Goal: Task Accomplishment & Management: Manage account settings

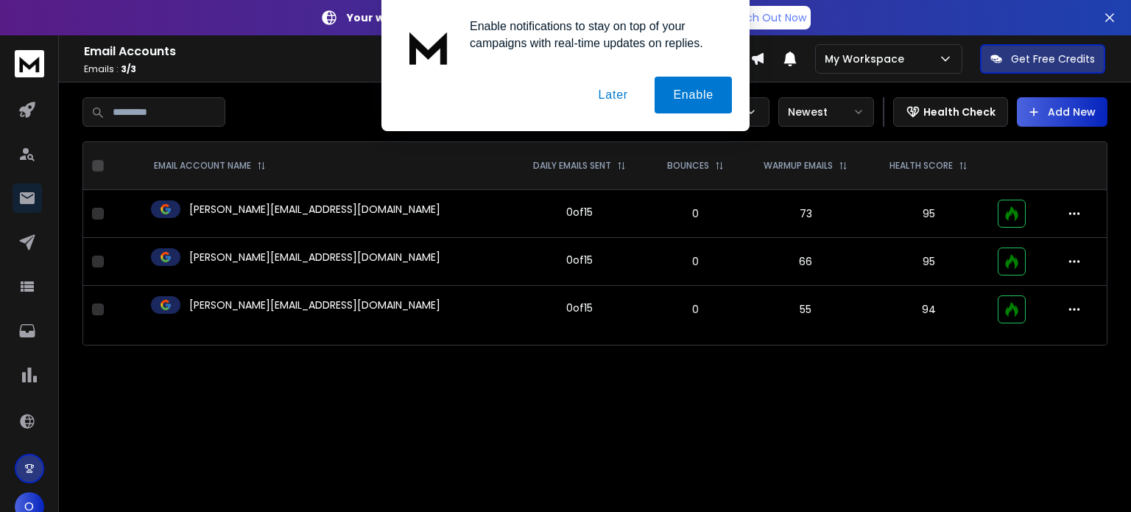
click at [619, 94] on button "Later" at bounding box center [613, 95] width 66 height 37
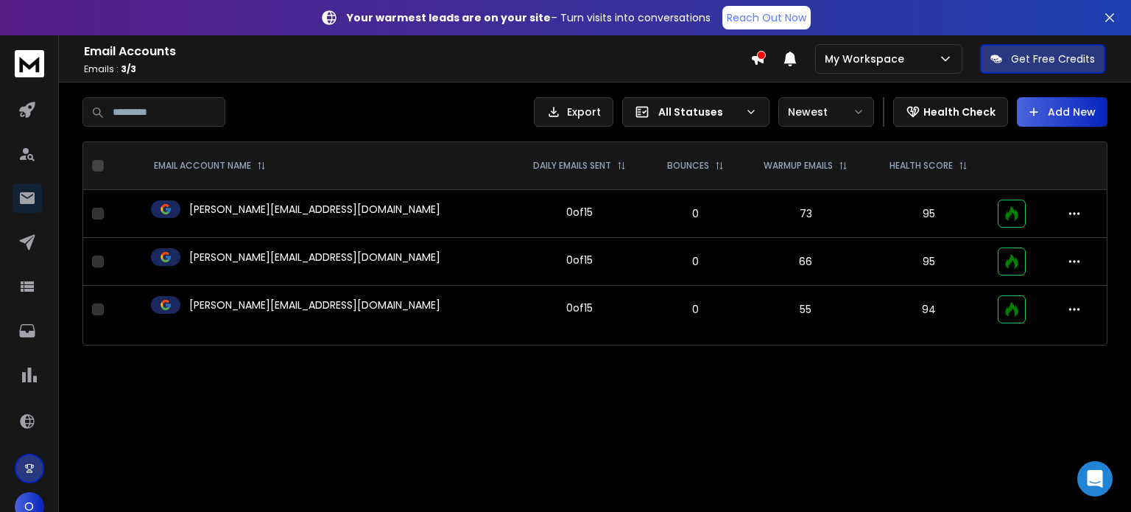
click at [1106, 21] on icon at bounding box center [1109, 17] width 9 height 9
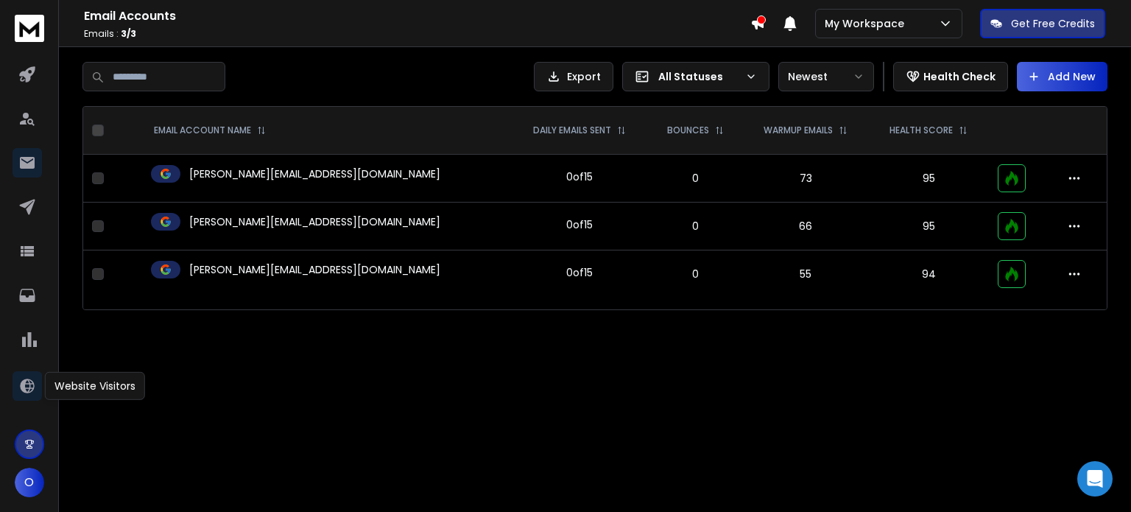
click at [26, 382] on icon at bounding box center [27, 386] width 18 height 18
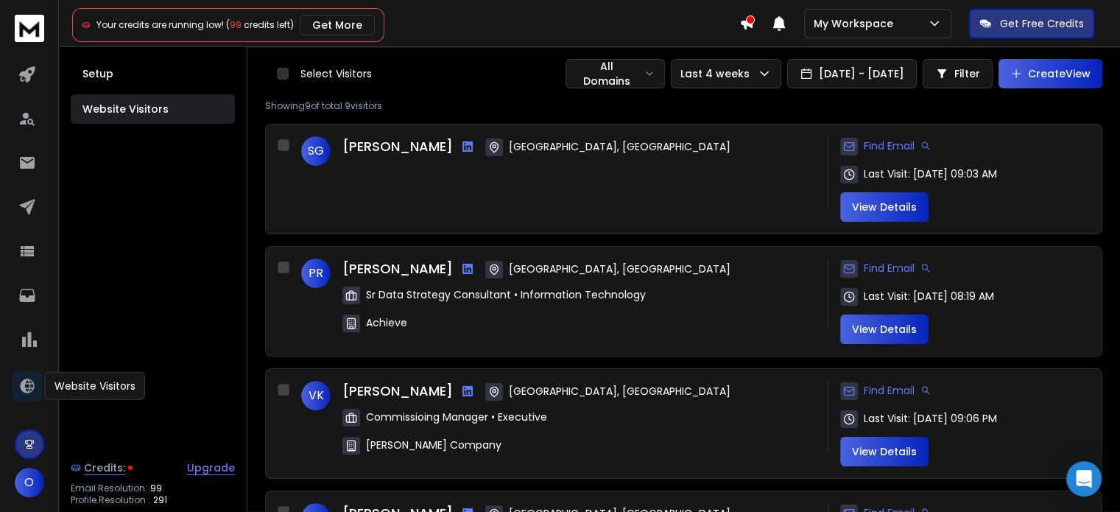
click at [213, 468] on div "Upgrade" at bounding box center [211, 467] width 48 height 15
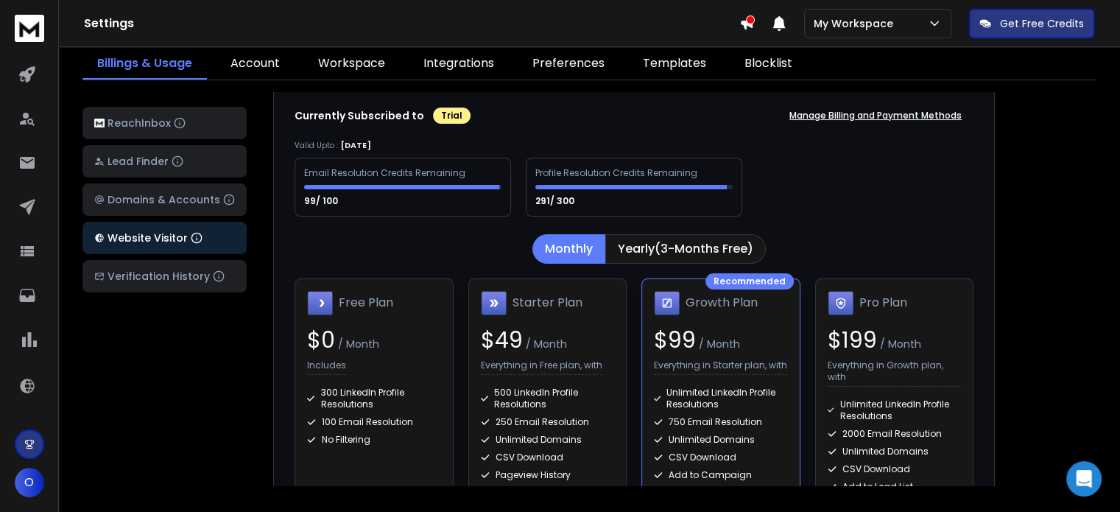
scroll to position [147, 0]
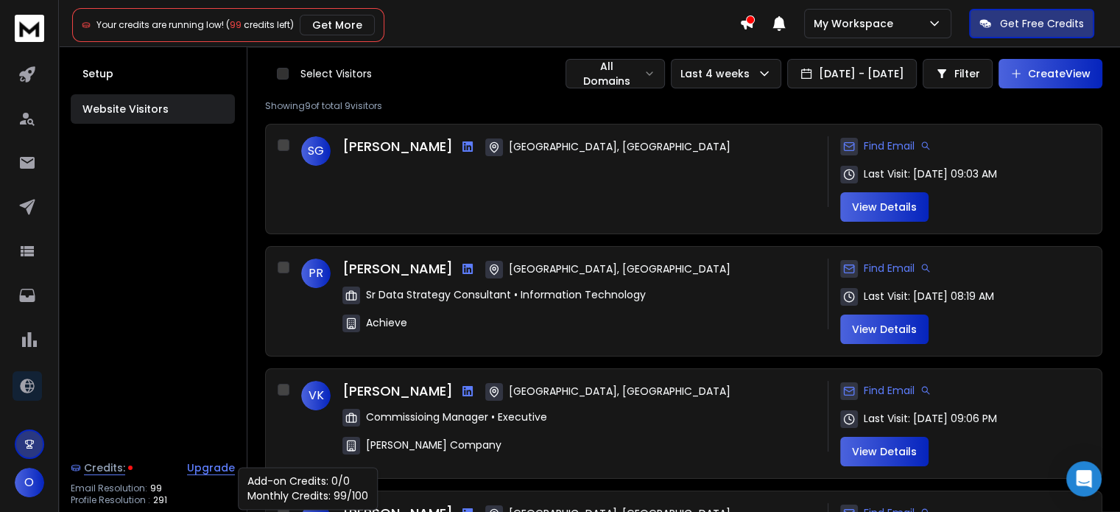
click at [218, 468] on div "Upgrade" at bounding box center [211, 467] width 48 height 15
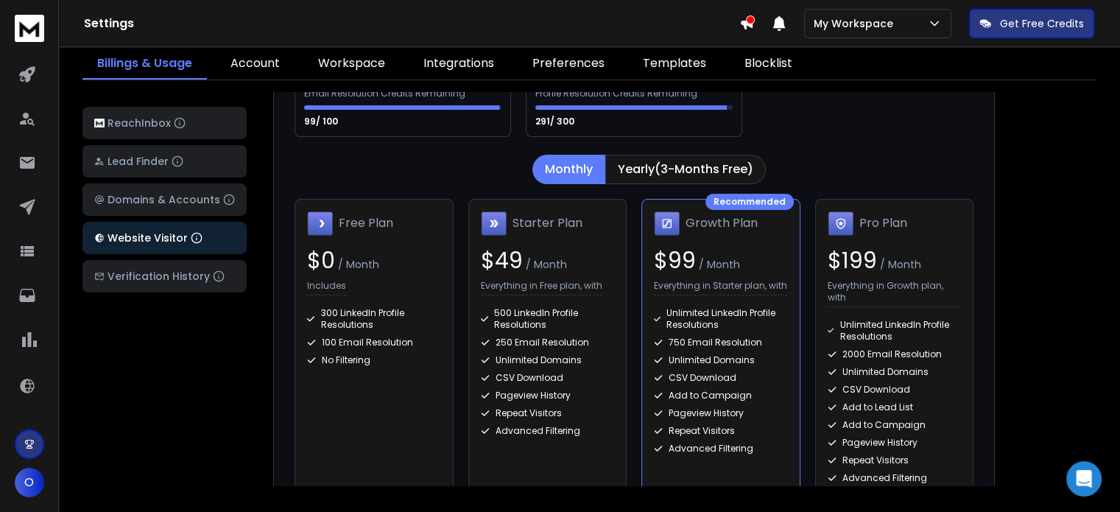
scroll to position [111, 0]
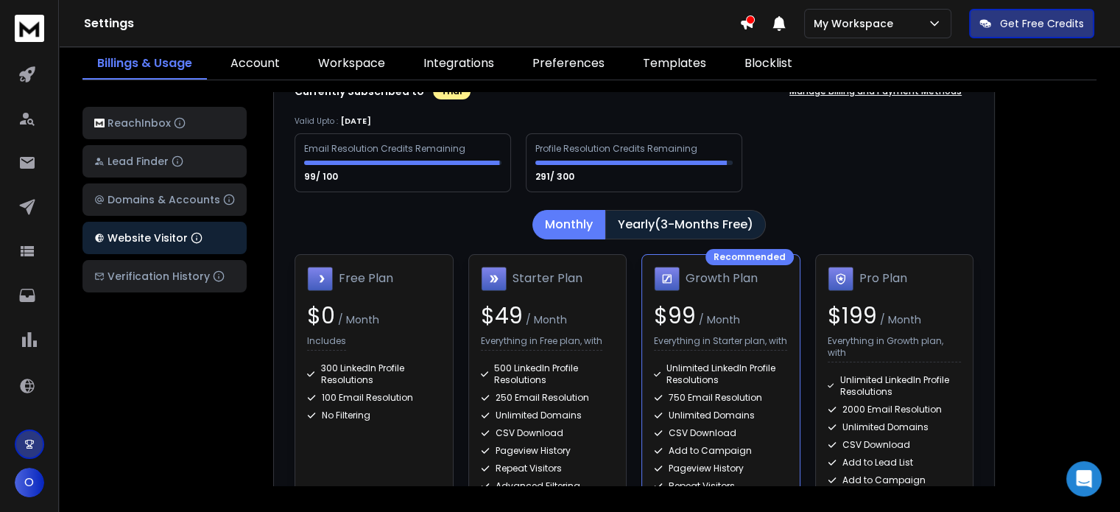
click at [683, 211] on button "Yearly(3-Months Free)" at bounding box center [685, 224] width 161 height 29
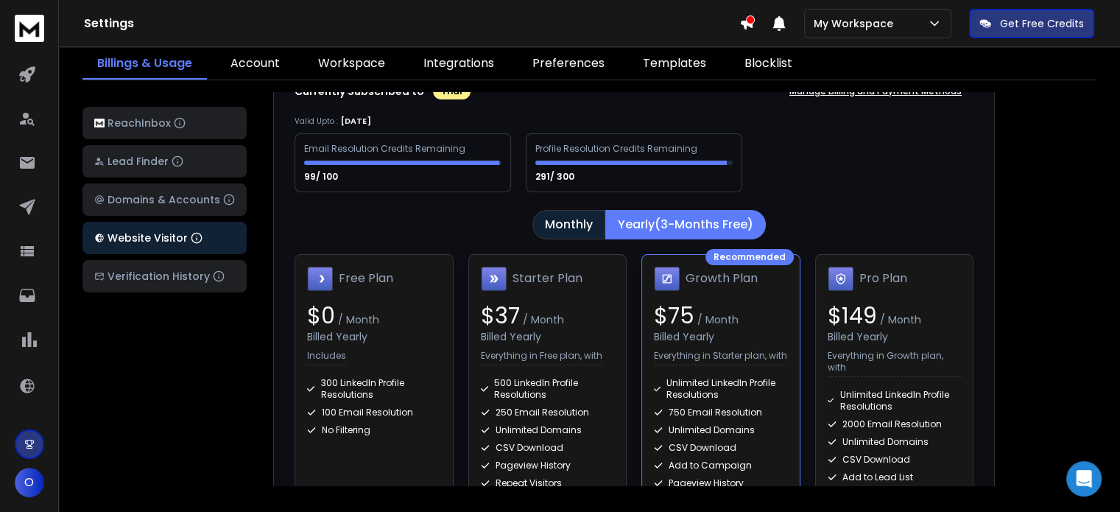
click at [533, 217] on button "Monthly" at bounding box center [568, 224] width 73 height 29
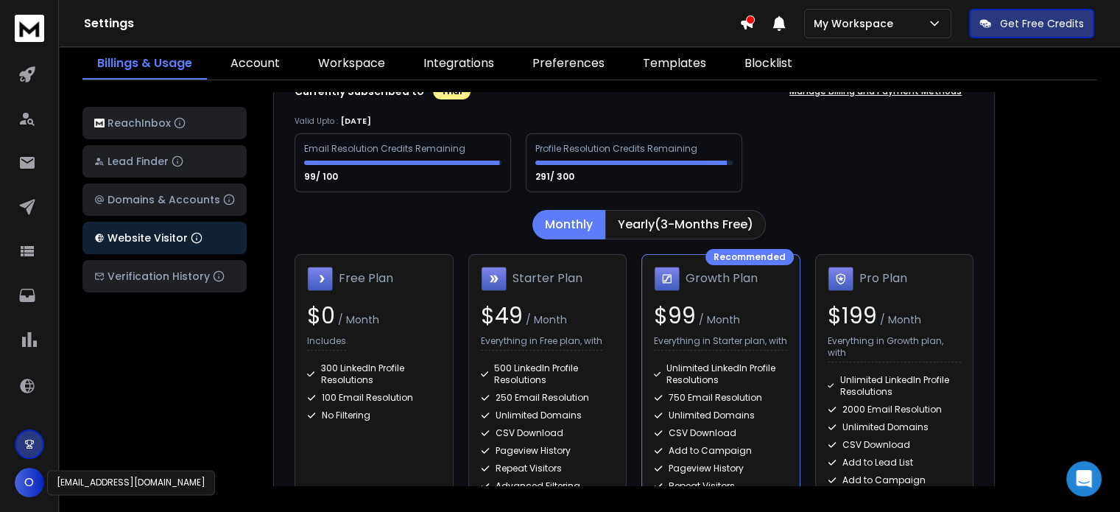
click at [29, 480] on span "O" at bounding box center [29, 482] width 29 height 29
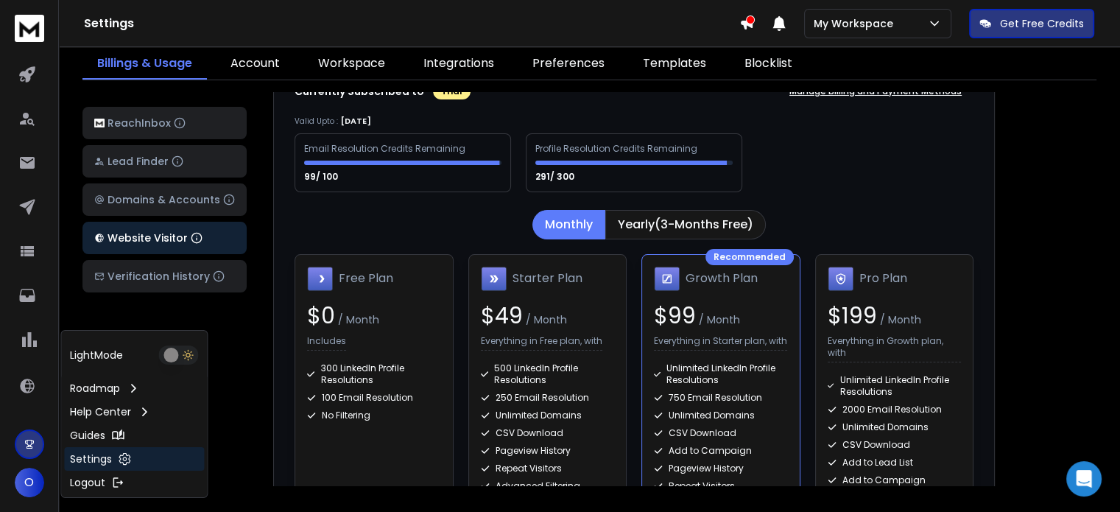
click at [109, 458] on p "Settings" at bounding box center [91, 458] width 42 height 15
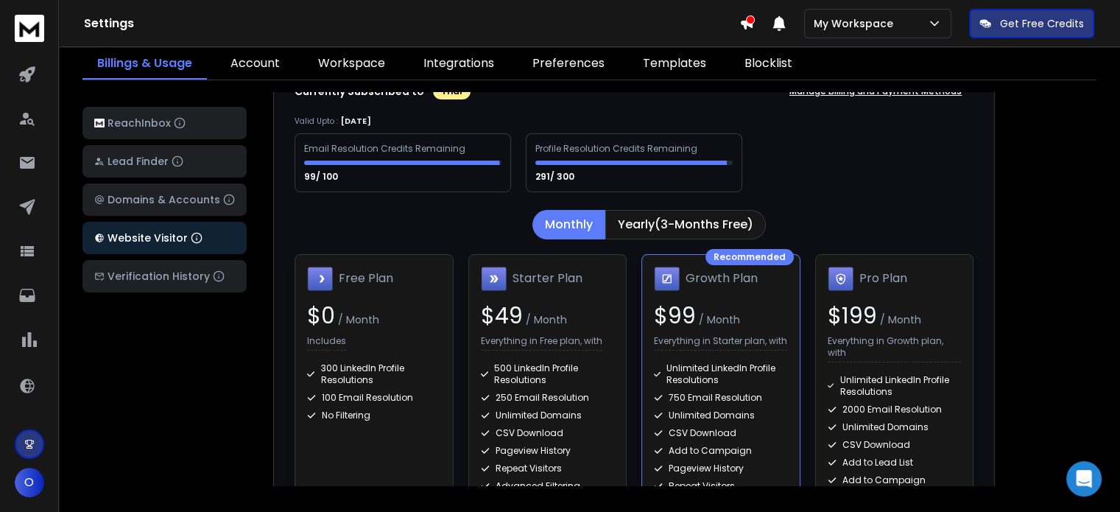
click at [168, 205] on button "Domains & Accounts" at bounding box center [164, 199] width 164 height 32
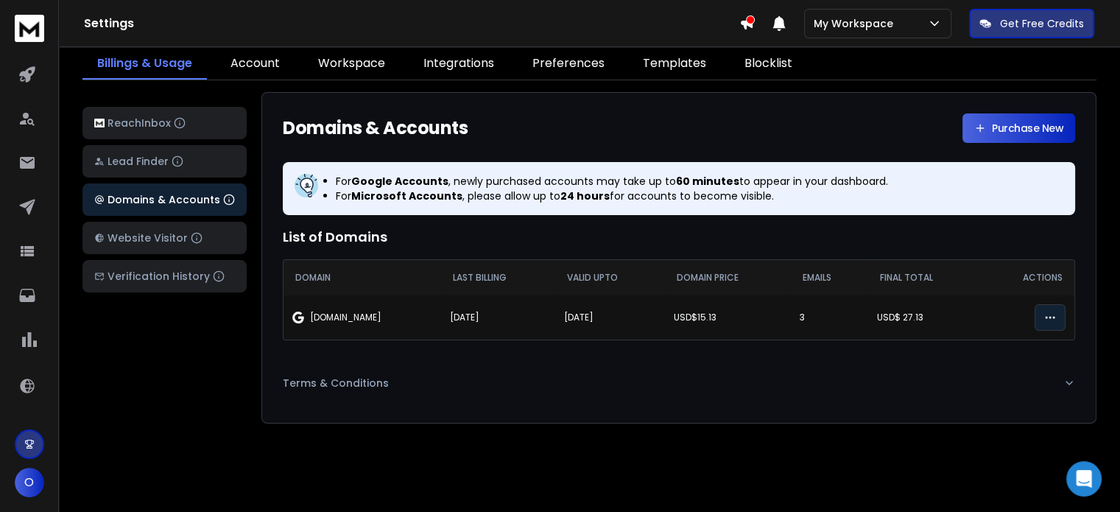
click at [1049, 320] on icon "button" at bounding box center [1050, 318] width 12 height 12
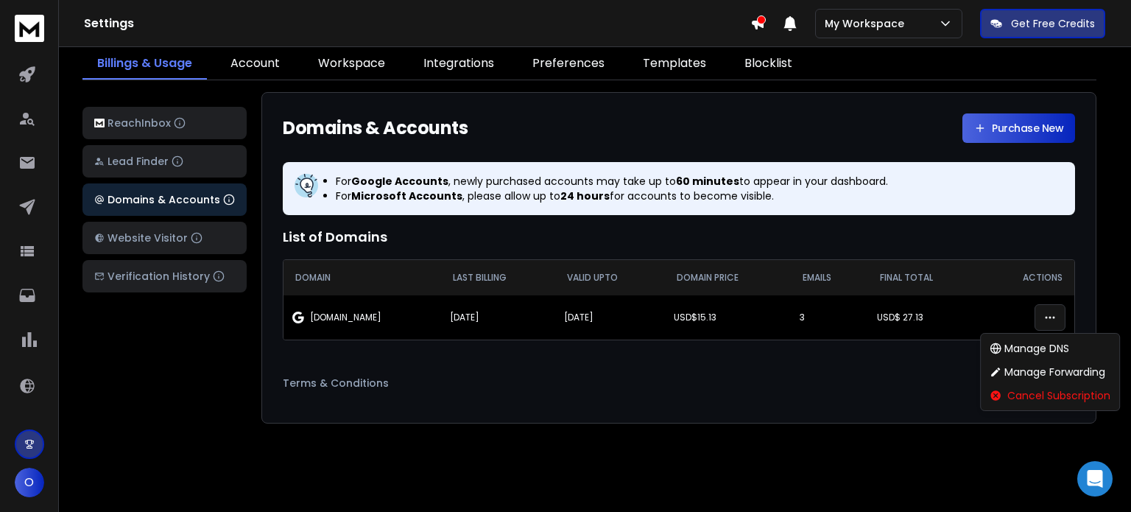
click at [165, 117] on button "ReachInbox" at bounding box center [164, 123] width 164 height 32
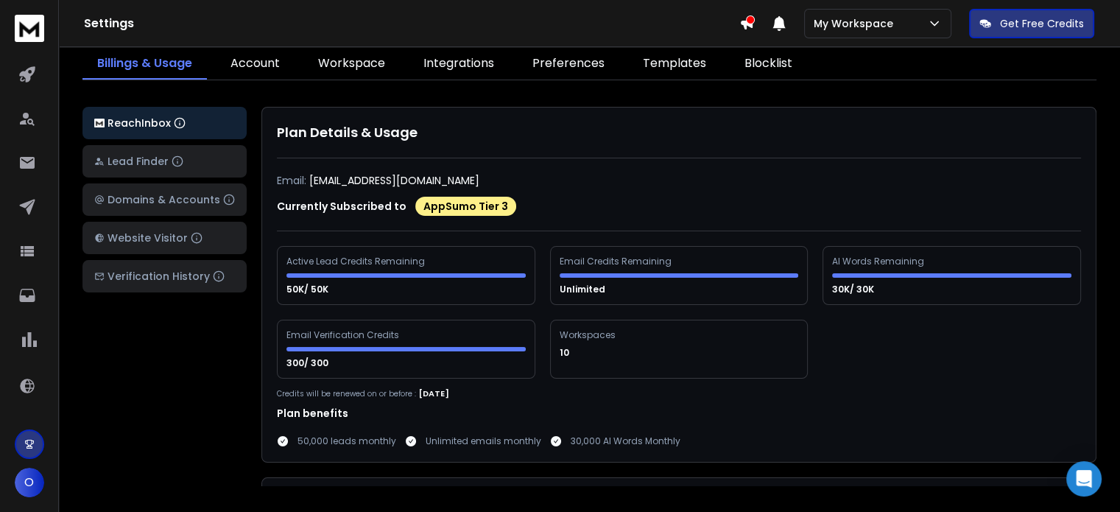
scroll to position [368, 0]
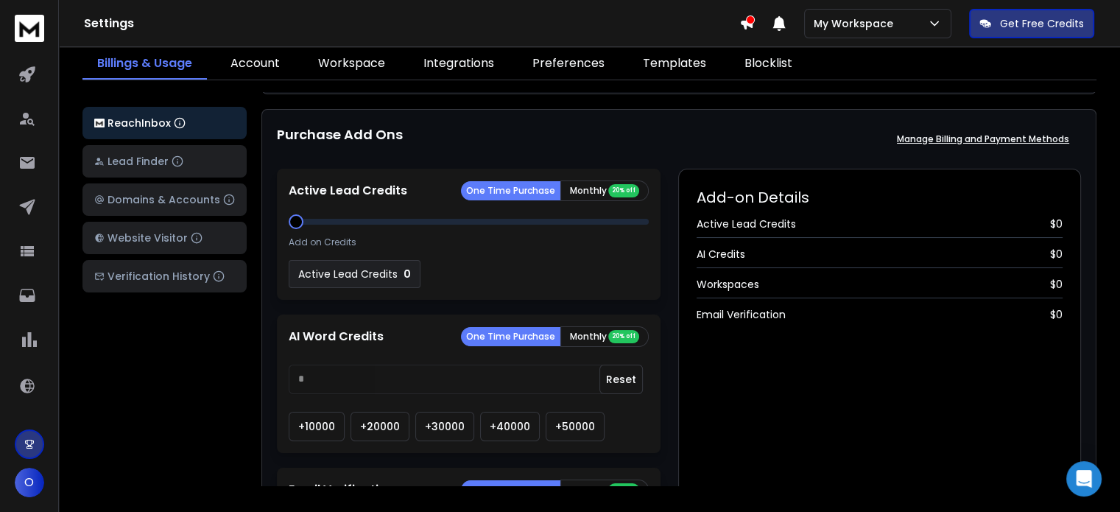
click at [969, 136] on p "Manage Billing and Payment Methods" at bounding box center [983, 139] width 172 height 12
